Goal: Communication & Community: Participate in discussion

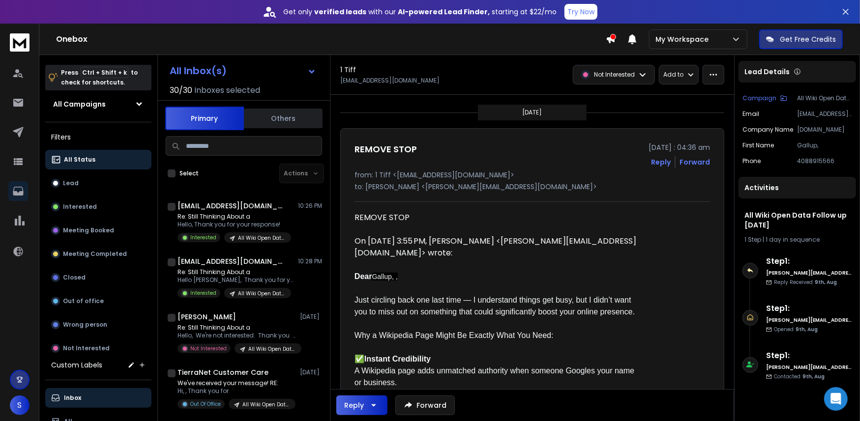
scroll to position [262, 0]
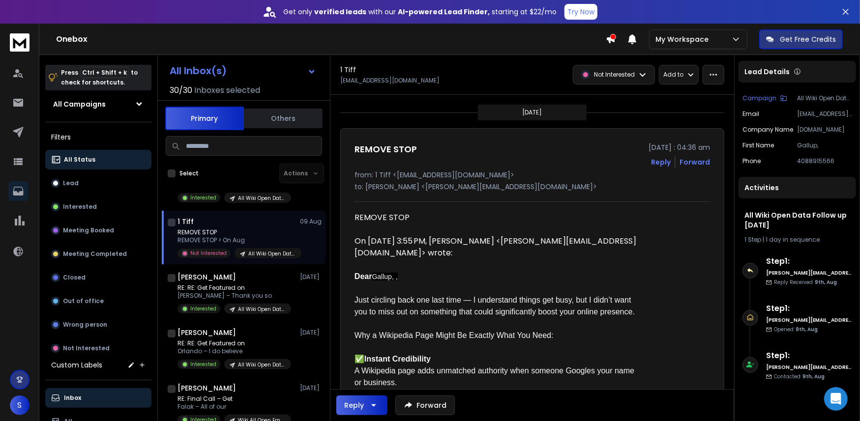
click at [262, 118] on button "Others" at bounding box center [283, 119] width 79 height 22
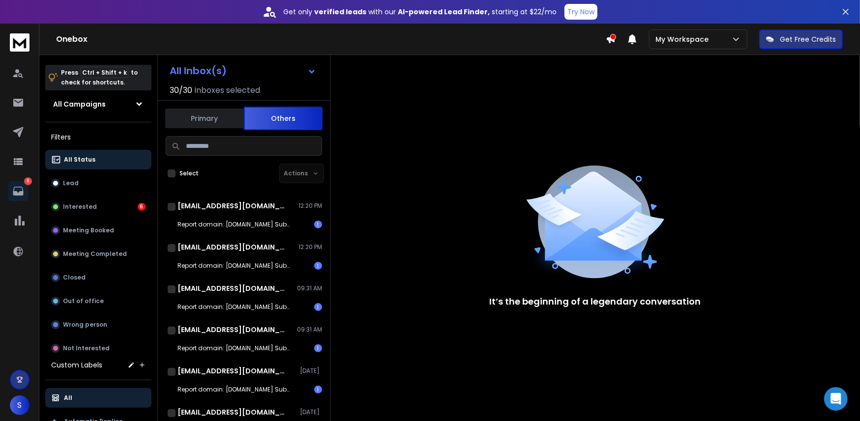
click at [228, 117] on button "Primary" at bounding box center [204, 119] width 79 height 22
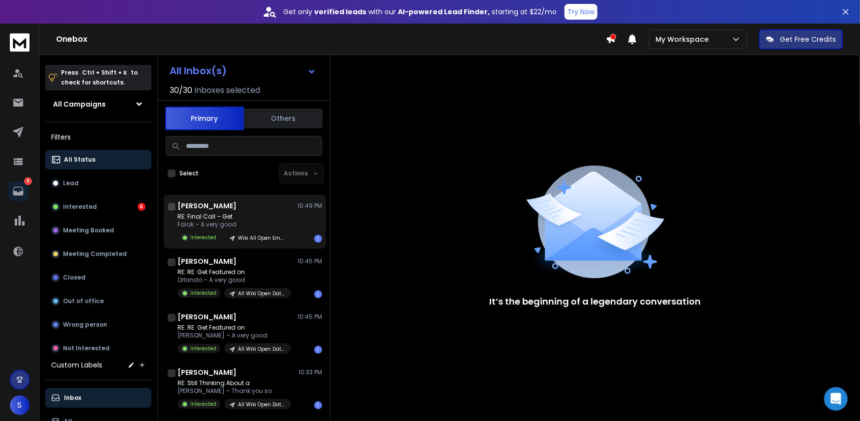
click at [241, 213] on p "RE: Final Call – Get" at bounding box center [235, 217] width 114 height 8
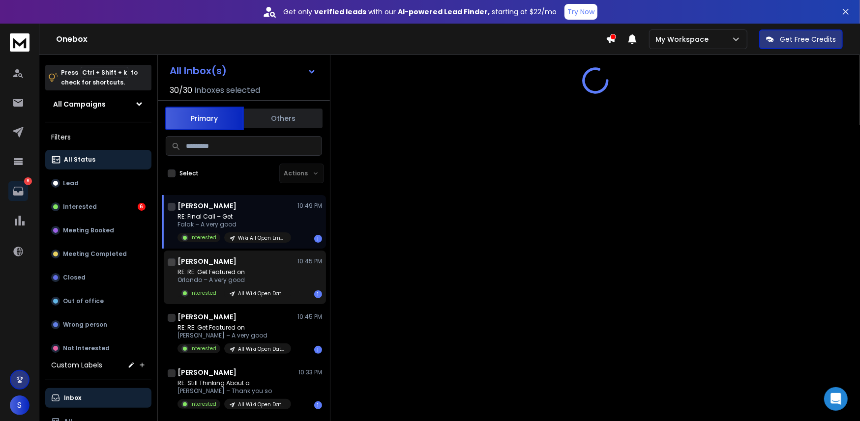
click at [240, 260] on div "[PERSON_NAME] 10:45 PM" at bounding box center [250, 262] width 145 height 10
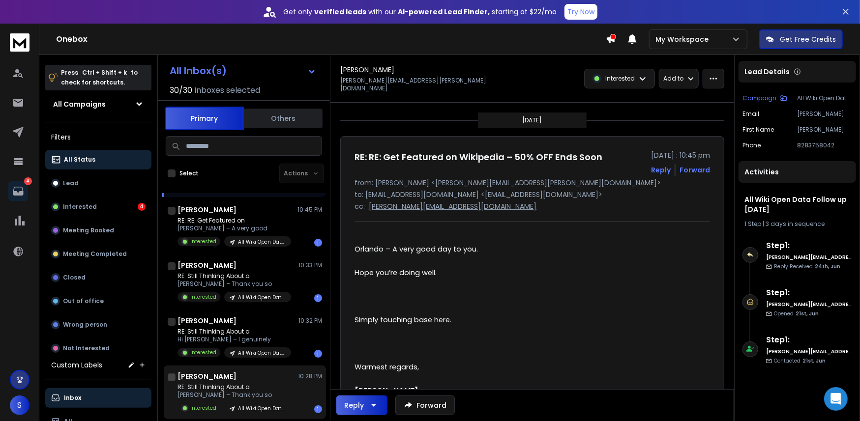
scroll to position [0, 0]
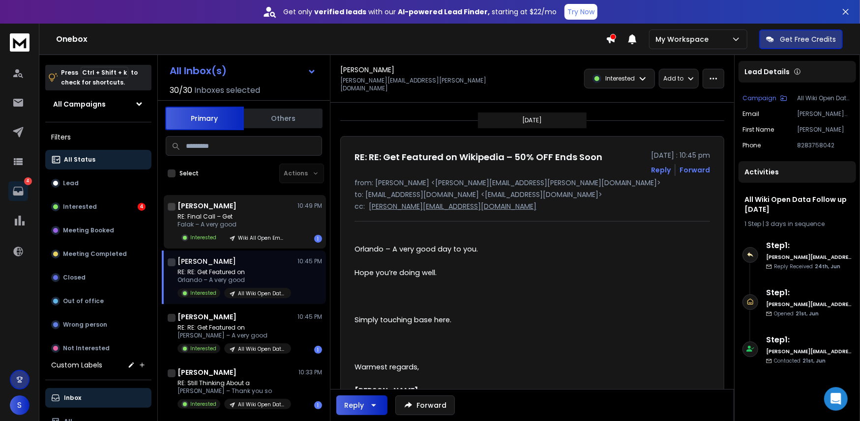
click at [246, 205] on div "[PERSON_NAME] 10:49 PM" at bounding box center [250, 206] width 145 height 10
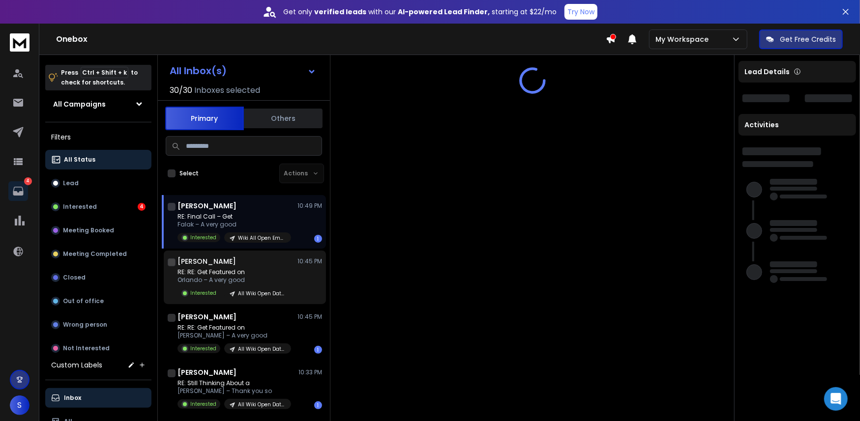
scroll to position [65, 0]
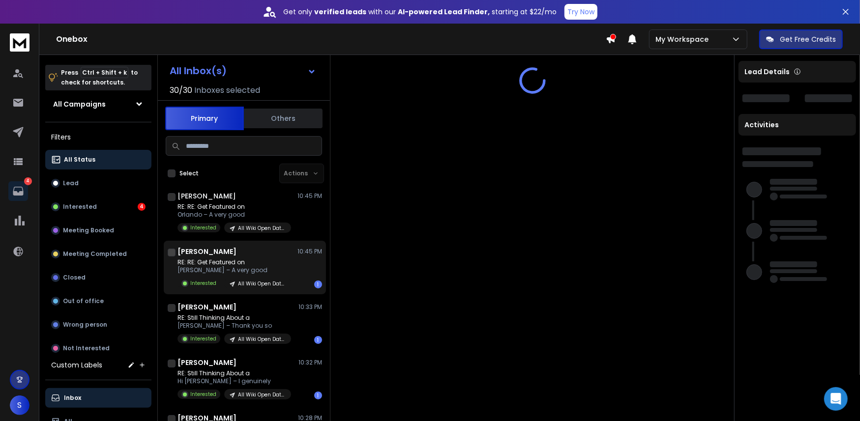
click at [236, 250] on div "[PERSON_NAME] 10:45 PM" at bounding box center [250, 252] width 145 height 10
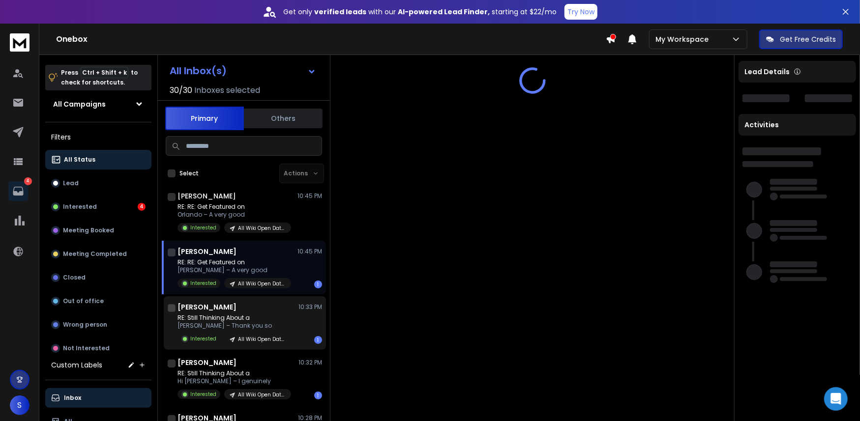
click at [234, 325] on p "[PERSON_NAME] – Thank you so" at bounding box center [235, 326] width 114 height 8
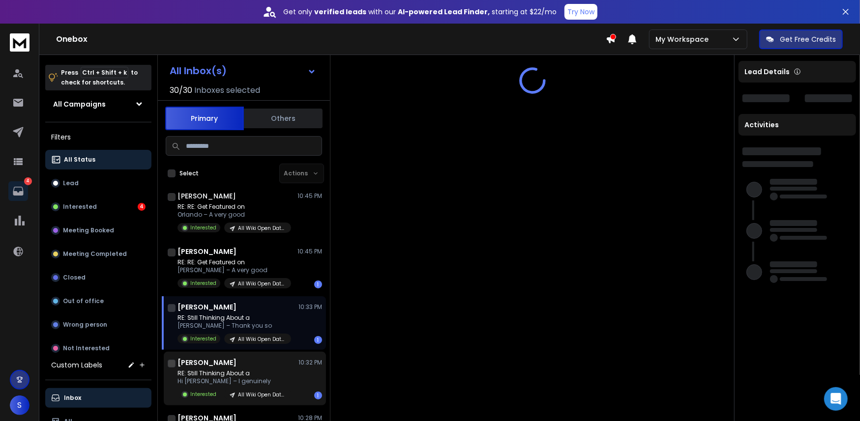
click at [235, 366] on div "[PERSON_NAME] 10:32 PM" at bounding box center [250, 363] width 145 height 10
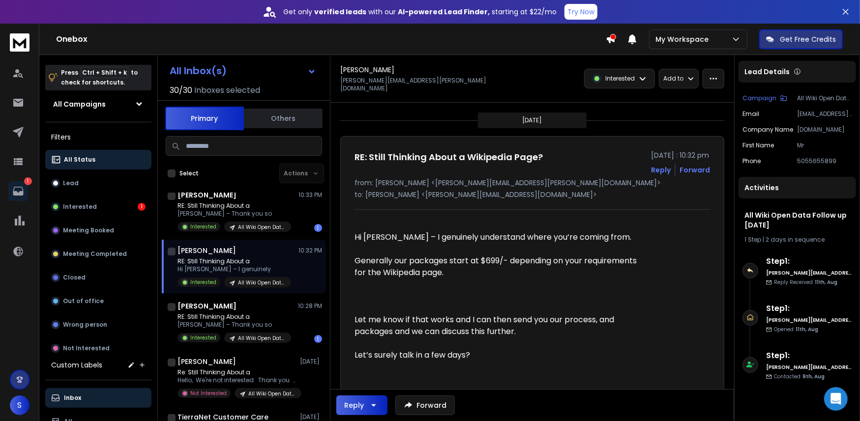
scroll to position [197, 0]
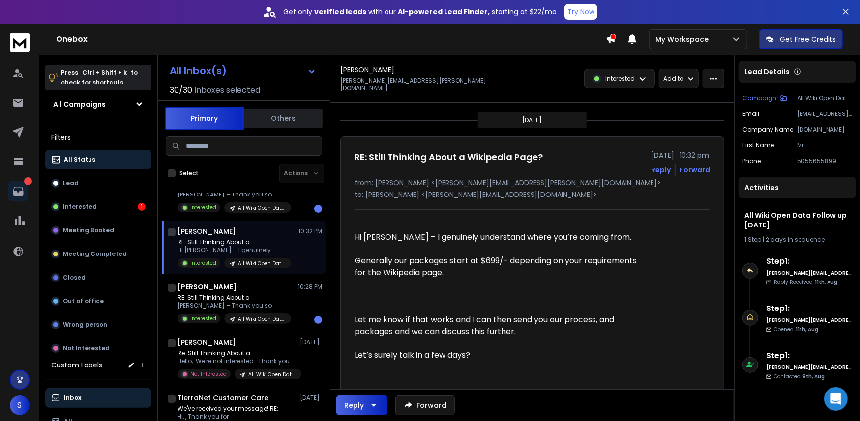
click at [227, 290] on h1 "[PERSON_NAME]" at bounding box center [207, 287] width 59 height 10
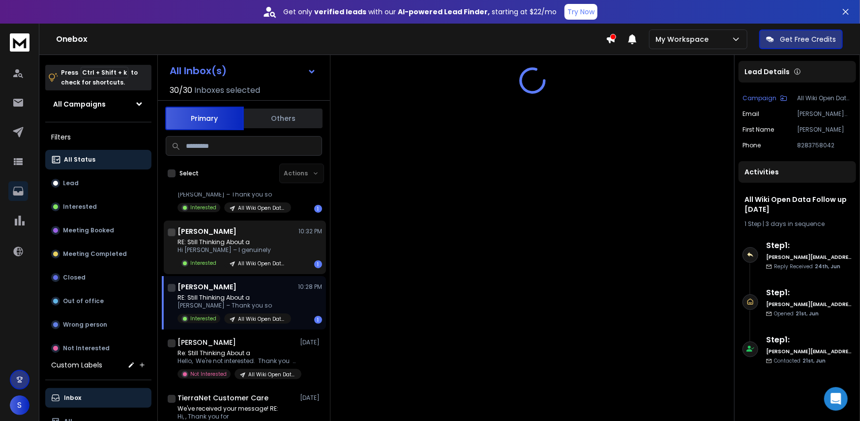
click at [229, 236] on h1 "[PERSON_NAME]" at bounding box center [207, 232] width 59 height 10
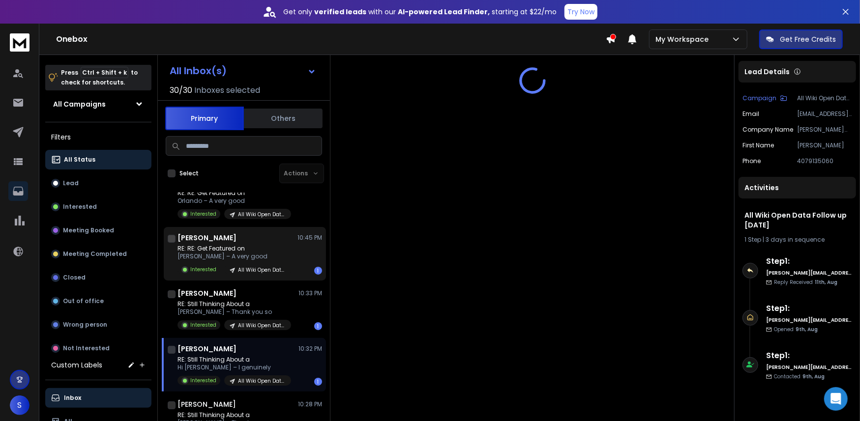
scroll to position [65, 0]
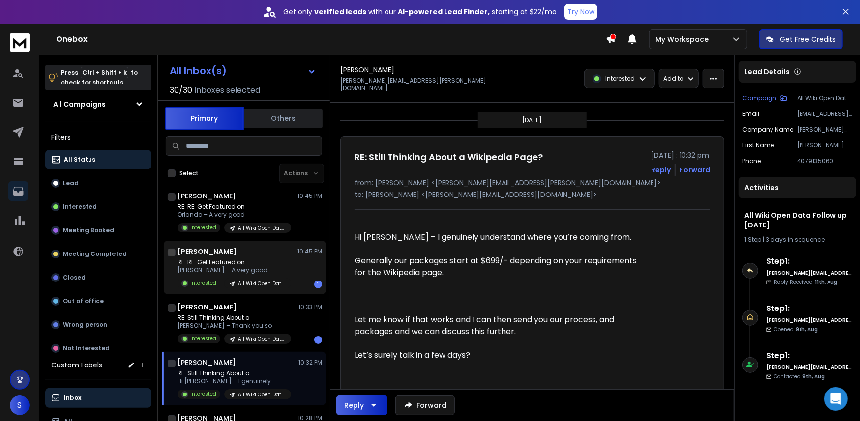
click at [239, 264] on p "RE: RE: Get Featured on" at bounding box center [235, 263] width 114 height 8
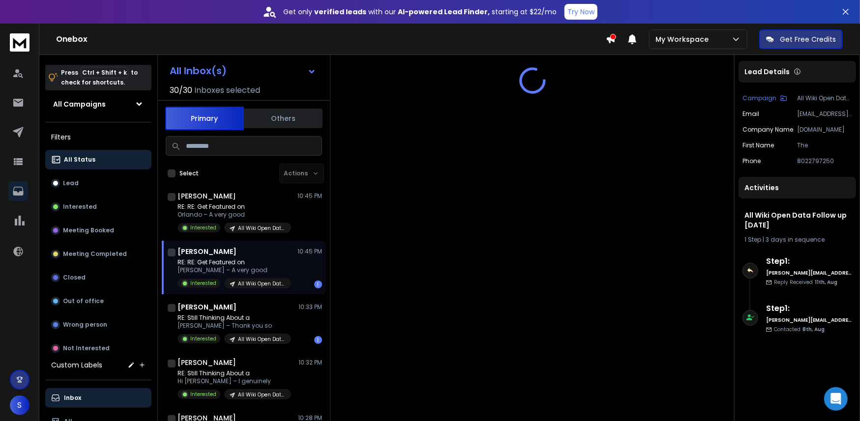
click at [272, 115] on button "Others" at bounding box center [283, 119] width 79 height 22
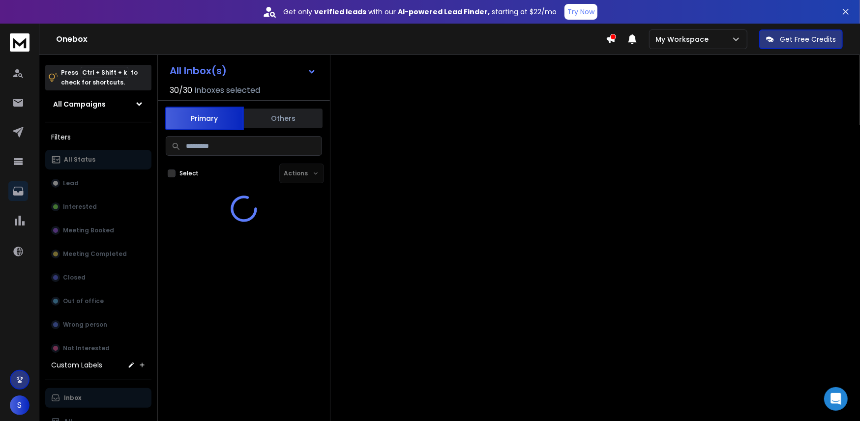
click at [205, 119] on button "Primary" at bounding box center [204, 119] width 79 height 24
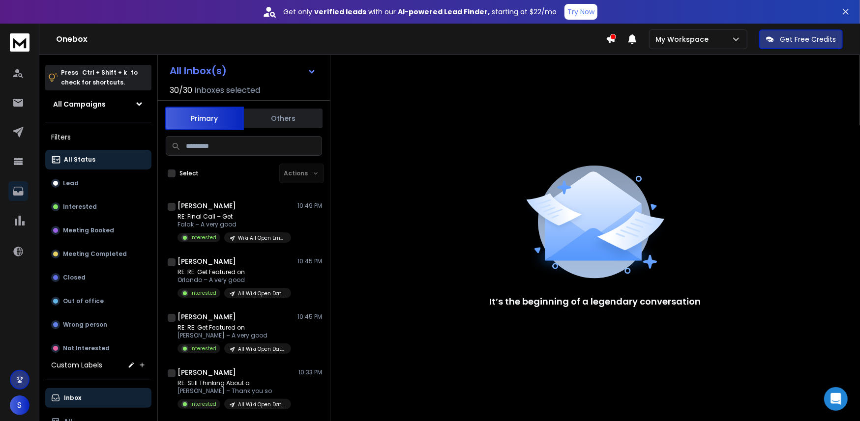
click at [268, 122] on button "Others" at bounding box center [283, 119] width 79 height 22
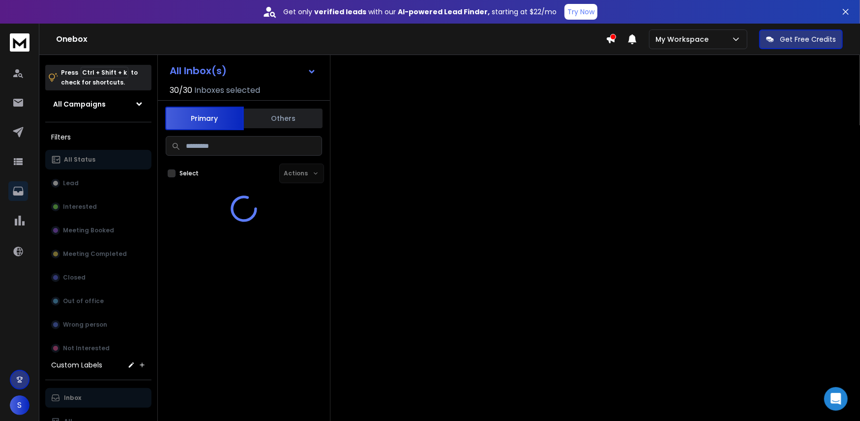
click at [216, 119] on button "Primary" at bounding box center [204, 119] width 79 height 24
